Goal: Communication & Community: Answer question/provide support

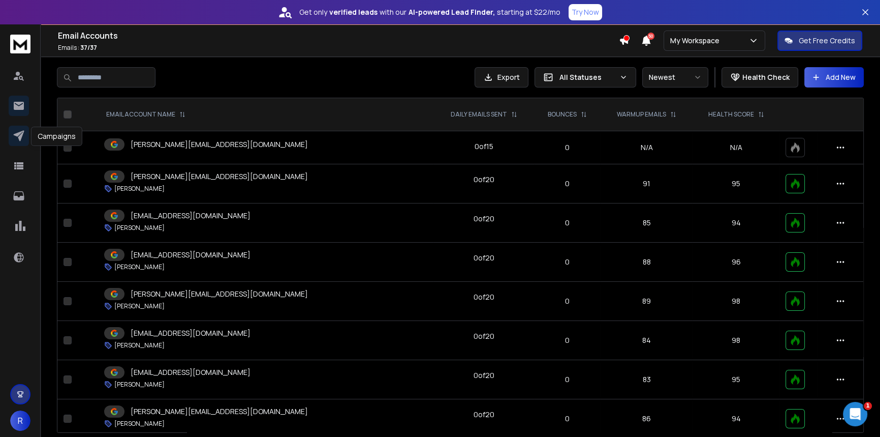
click at [24, 142] on link at bounding box center [19, 136] width 20 height 20
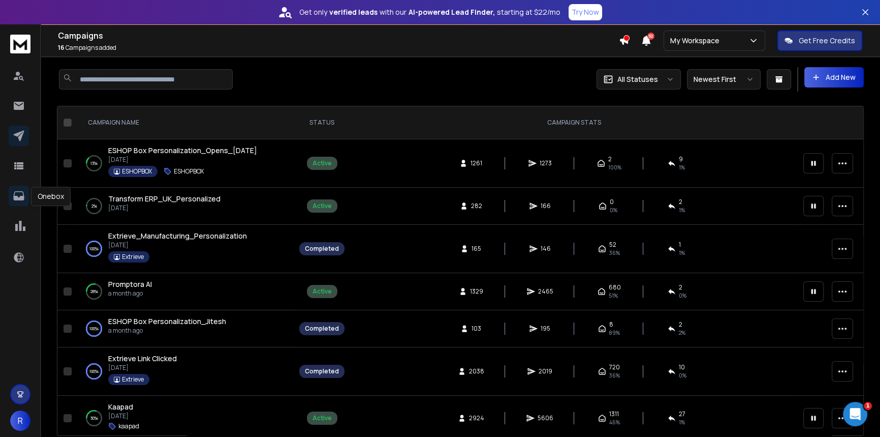
click at [17, 198] on icon at bounding box center [18, 195] width 11 height 9
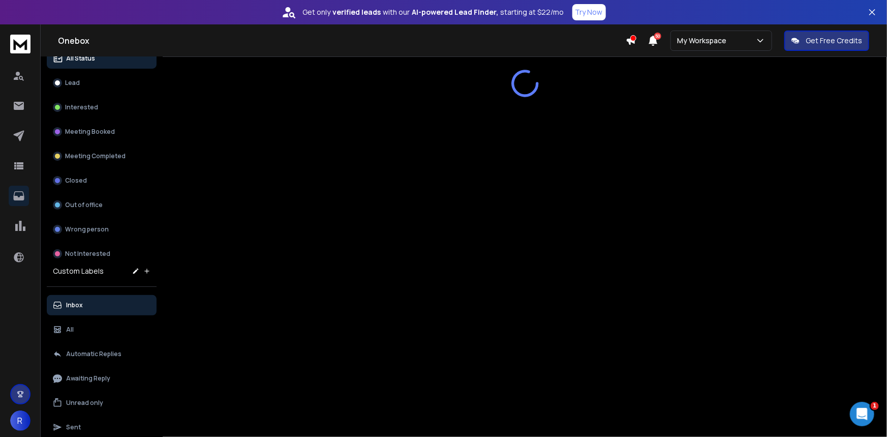
scroll to position [108, 0]
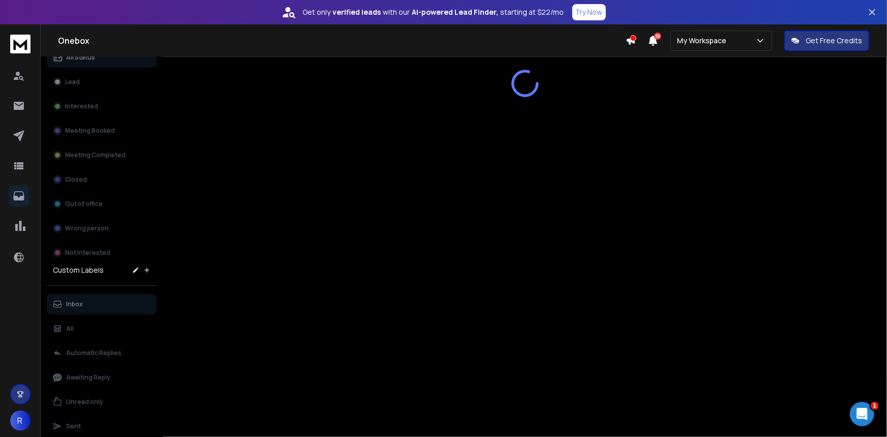
click at [87, 326] on div "Inbox All Automatic Replies Awaiting Reply Unread only Sent Archive" at bounding box center [102, 389] width 110 height 191
click at [66, 326] on div "Inbox All Automatic Replies Awaiting Reply Unread only Sent Archive" at bounding box center [102, 389] width 110 height 191
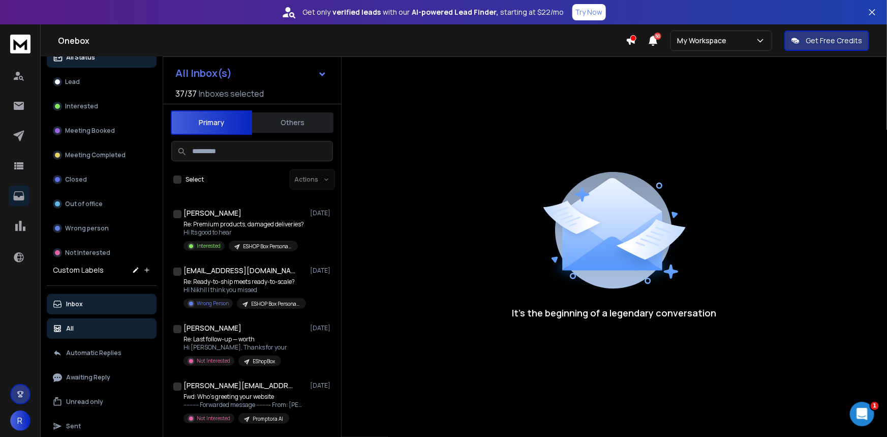
click at [67, 326] on p "All" at bounding box center [70, 328] width 8 height 8
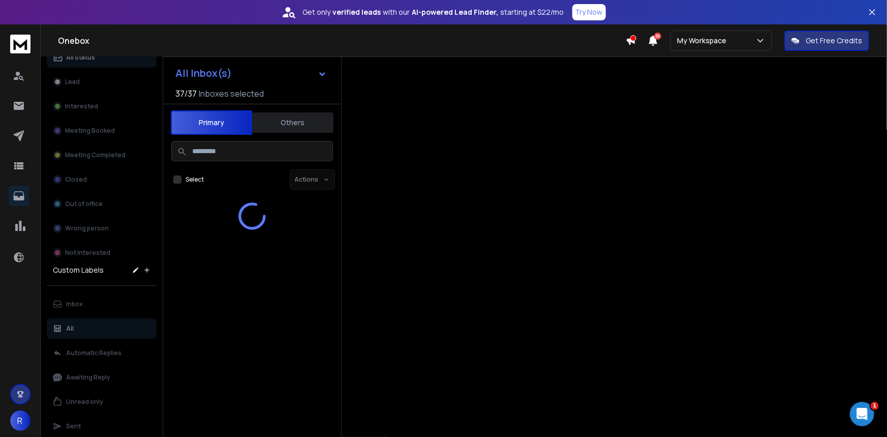
click at [67, 326] on div "Inbox All Automatic Replies Awaiting Reply Unread only Sent Archive" at bounding box center [102, 389] width 110 height 191
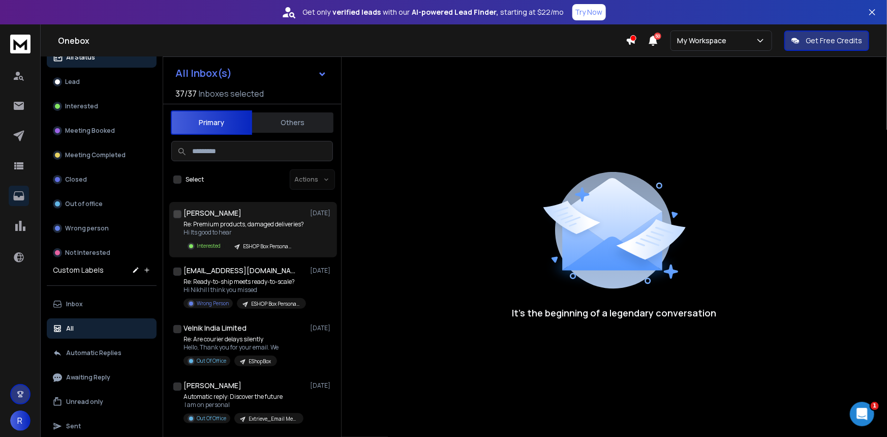
click at [273, 231] on p "Hi Its good to hear" at bounding box center [244, 232] width 120 height 8
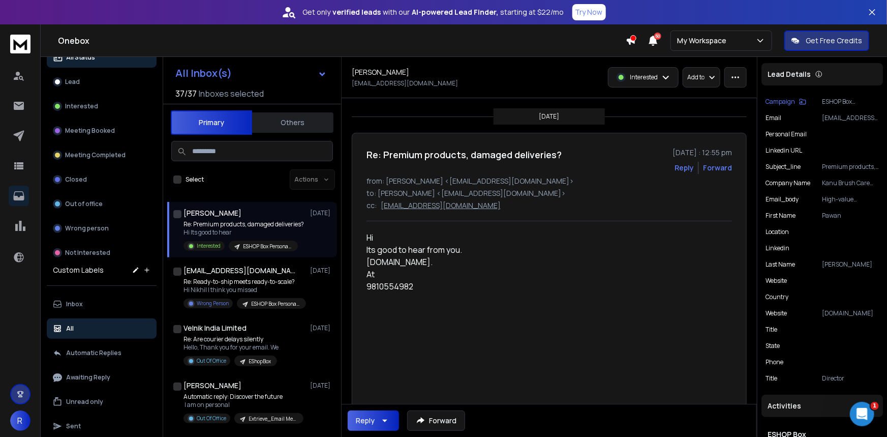
click at [405, 285] on div "9810554982" at bounding box center [515, 286] width 297 height 12
drag, startPoint x: 392, startPoint y: 254, endPoint x: 422, endPoint y: 275, distance: 36.8
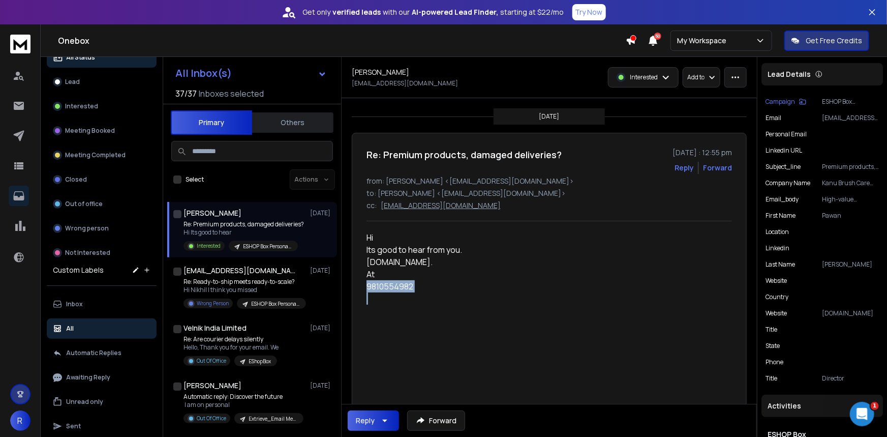
click at [410, 276] on div "At" at bounding box center [515, 274] width 297 height 12
click at [86, 330] on button "All" at bounding box center [102, 328] width 110 height 20
click at [440, 417] on button "Forward" at bounding box center [436, 420] width 58 height 20
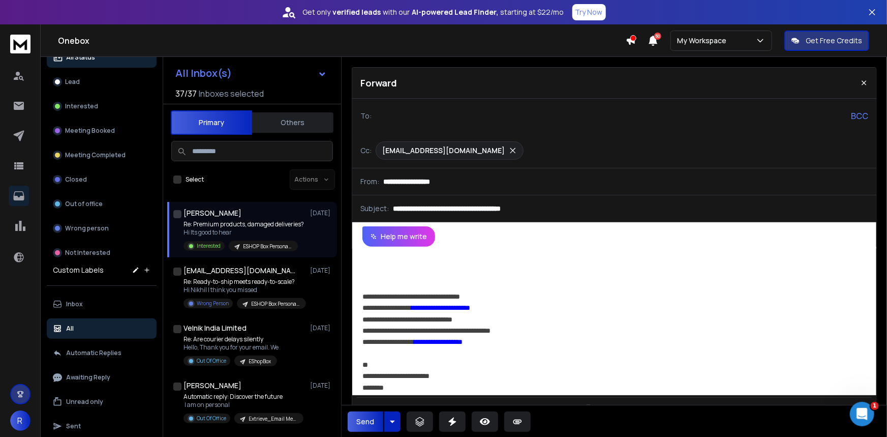
click at [575, 112] on div at bounding box center [611, 116] width 471 height 18
click at [411, 115] on input at bounding box center [411, 116] width 71 height 18
type input "**"
click at [397, 115] on icon at bounding box center [397, 116] width 8 height 8
click at [397, 115] on input at bounding box center [411, 116] width 71 height 18
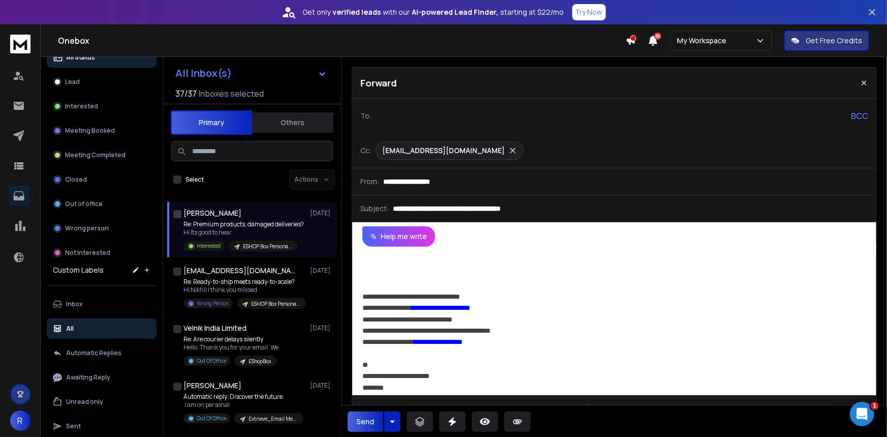
paste input "**********"
type input "**********"
click at [709, 131] on div "To: [EMAIL_ADDRESS][DOMAIN_NAME] BCC" at bounding box center [614, 116] width 524 height 35
click at [533, 153] on input at bounding box center [563, 150] width 71 height 18
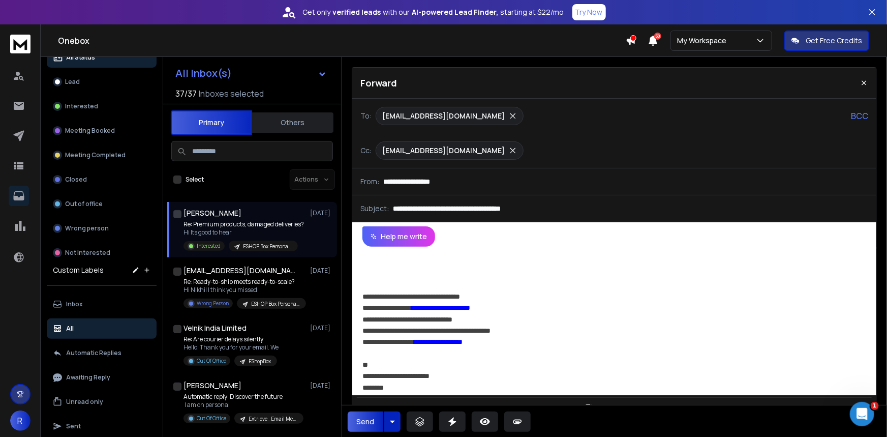
paste input
click at [854, 113] on p "BCC" at bounding box center [859, 116] width 17 height 12
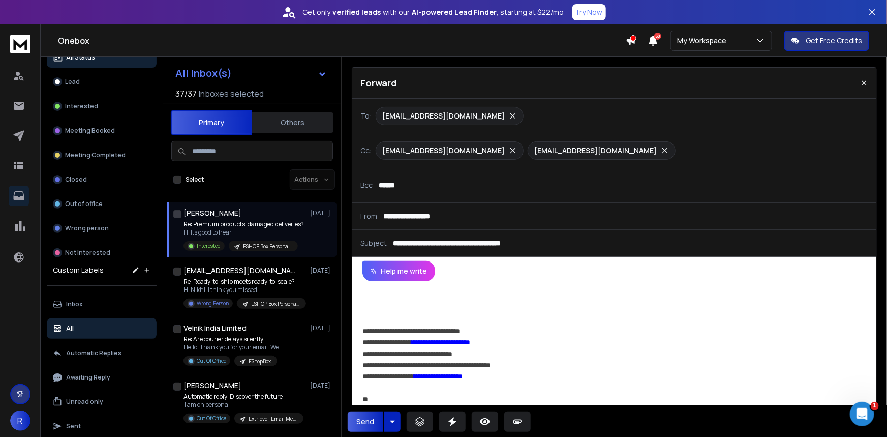
type input "******"
click at [472, 187] on icon at bounding box center [476, 185] width 8 height 8
click at [411, 187] on input at bounding box center [414, 185] width 71 height 18
paste input
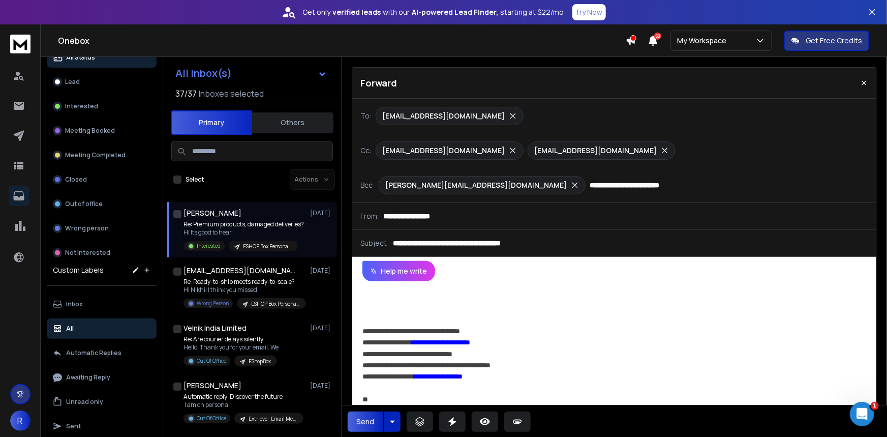
type input "**********"
click at [509, 147] on icon at bounding box center [513, 150] width 8 height 8
click at [359, 422] on button "Send" at bounding box center [366, 421] width 36 height 20
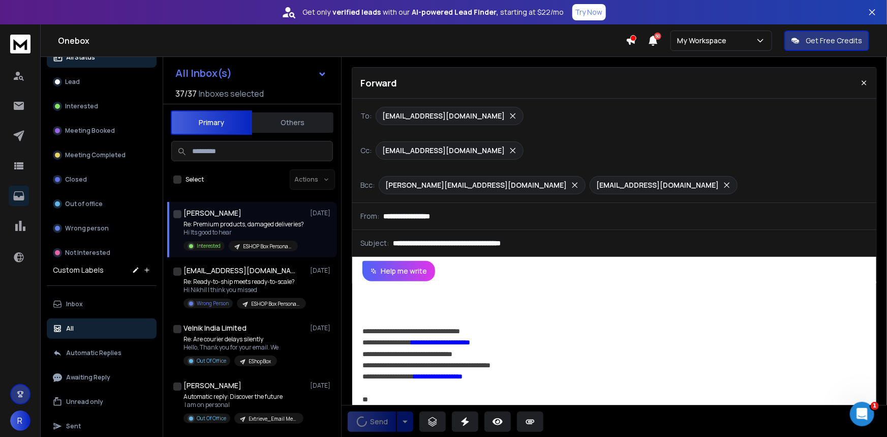
click at [359, 422] on div "Send" at bounding box center [381, 421] width 66 height 20
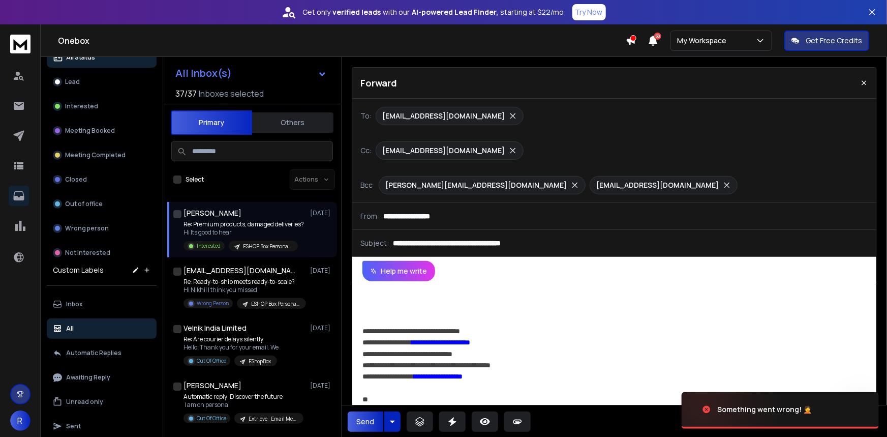
click at [364, 428] on button "Send" at bounding box center [366, 421] width 36 height 20
click at [364, 428] on div "Send" at bounding box center [374, 421] width 53 height 20
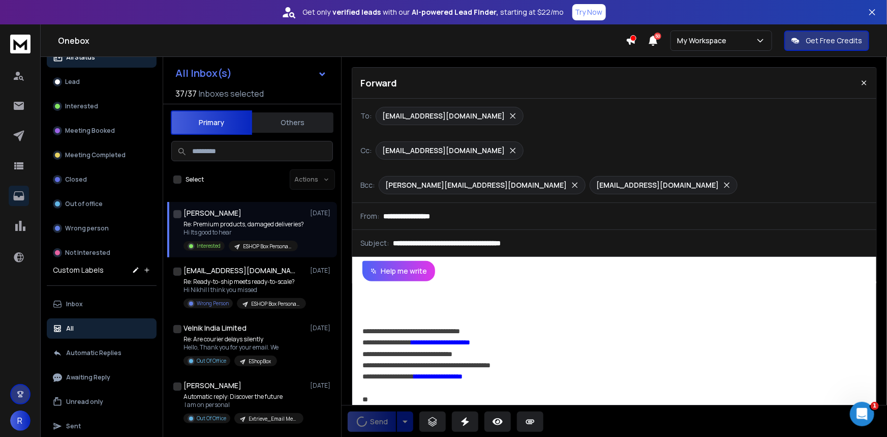
click at [364, 428] on div "Send" at bounding box center [381, 421] width 66 height 20
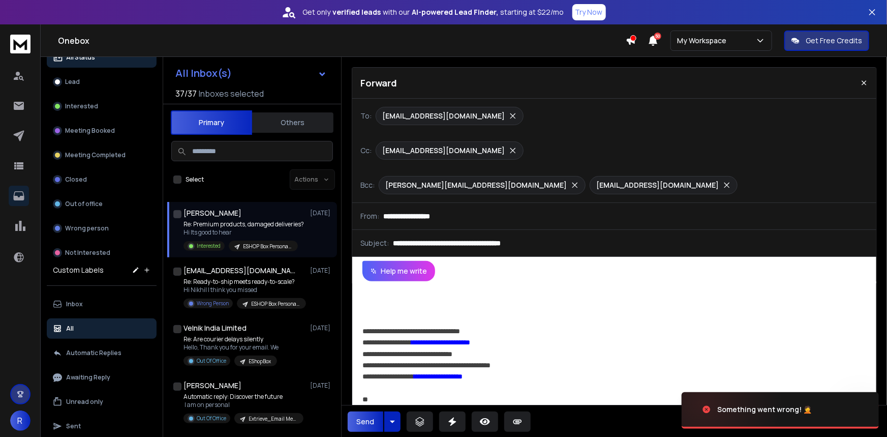
click at [364, 428] on button "Send" at bounding box center [366, 421] width 36 height 20
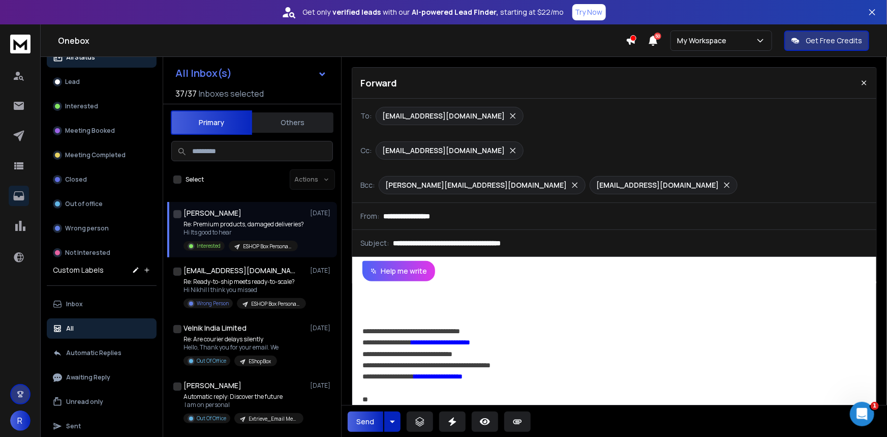
click at [359, 422] on button "Send" at bounding box center [366, 421] width 36 height 20
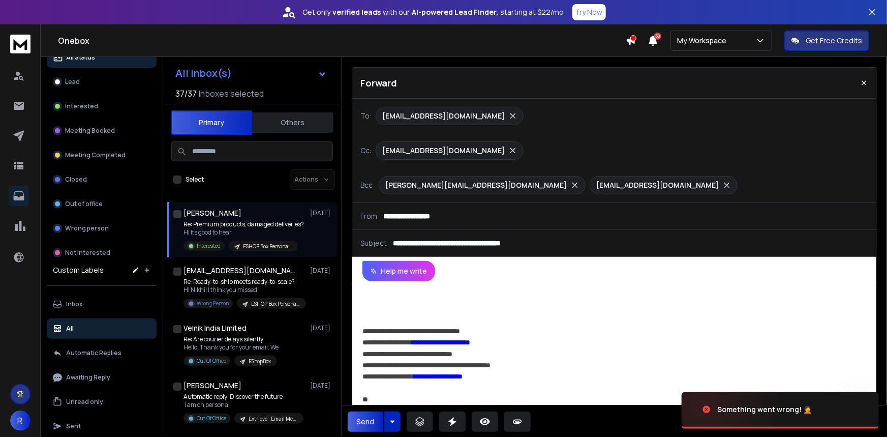
click at [359, 422] on button "Send" at bounding box center [366, 421] width 36 height 20
click at [359, 422] on div "Send" at bounding box center [381, 421] width 66 height 20
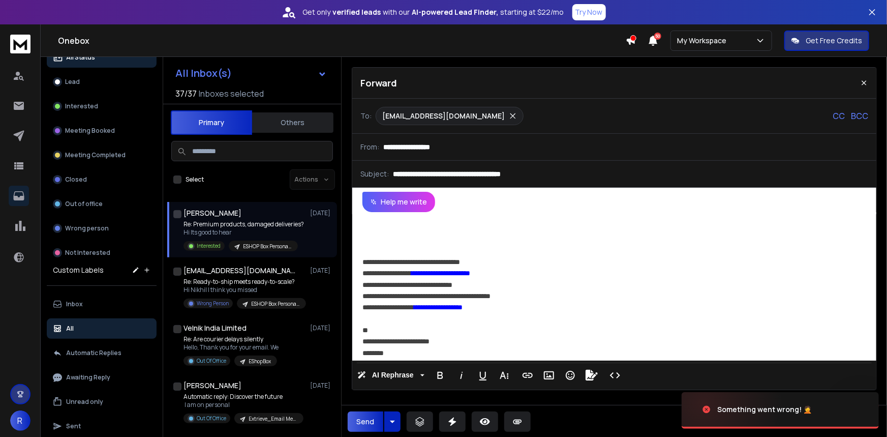
click at [513, 300] on div "**********" at bounding box center [614, 286] width 524 height 148
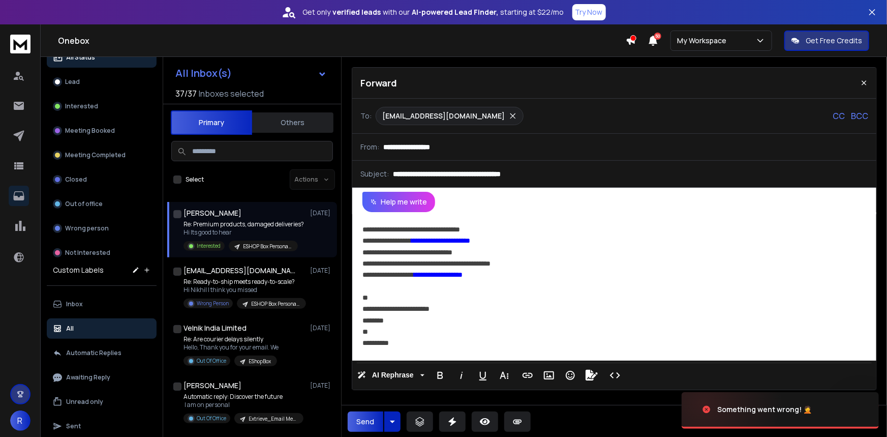
scroll to position [40, 0]
